Goal: Task Accomplishment & Management: Manage account settings

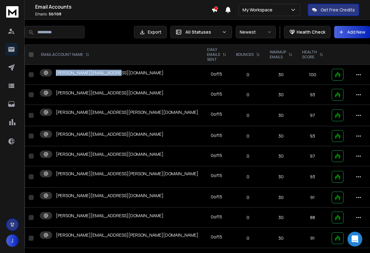
drag, startPoint x: 138, startPoint y: 72, endPoint x: 79, endPoint y: 71, distance: 58.9
click at [79, 71] on div "[PERSON_NAME][EMAIL_ADDRESS][DOMAIN_NAME]" at bounding box center [119, 72] width 159 height 7
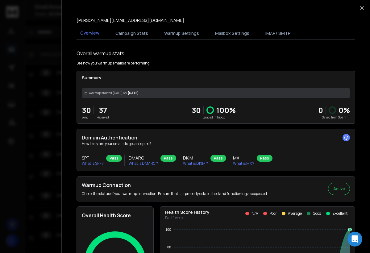
click at [138, 34] on button "Campaign Stats" at bounding box center [132, 34] width 40 height 14
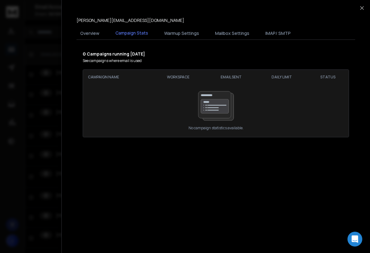
click at [189, 32] on button "Warmup Settings" at bounding box center [181, 34] width 42 height 14
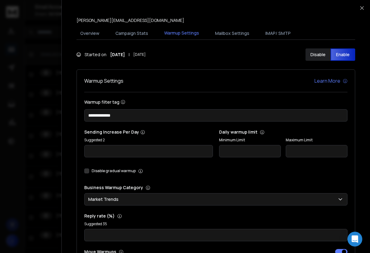
click at [227, 32] on button "Mailbox Settings" at bounding box center [232, 34] width 42 height 14
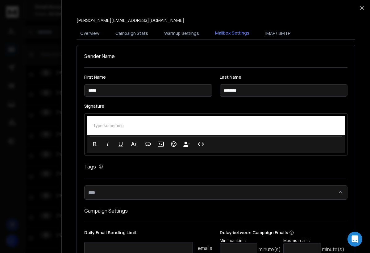
click at [362, 4] on div "Multi Select Table Sheet peter@paylessbenefits.com Overview Campaign Stats Warm…" at bounding box center [215, 126] width 308 height 253
click at [362, 6] on icon "button" at bounding box center [362, 8] width 6 height 6
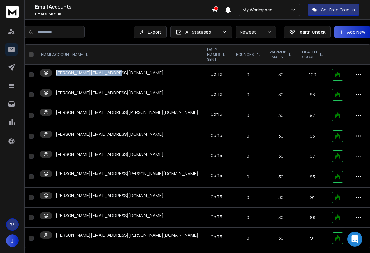
copy p "[PERSON_NAME][EMAIL_ADDRESS][DOMAIN_NAME]"
click at [13, 85] on icon at bounding box center [11, 85] width 7 height 7
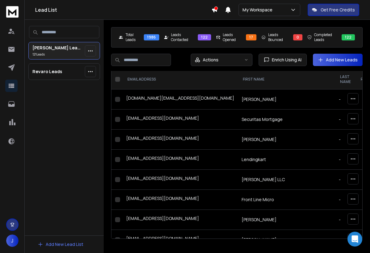
click at [68, 71] on div "Revaro Leads" at bounding box center [64, 71] width 72 height 17
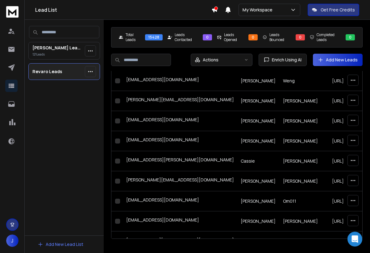
scroll to position [0, 1]
